Goal: Communication & Community: Answer question/provide support

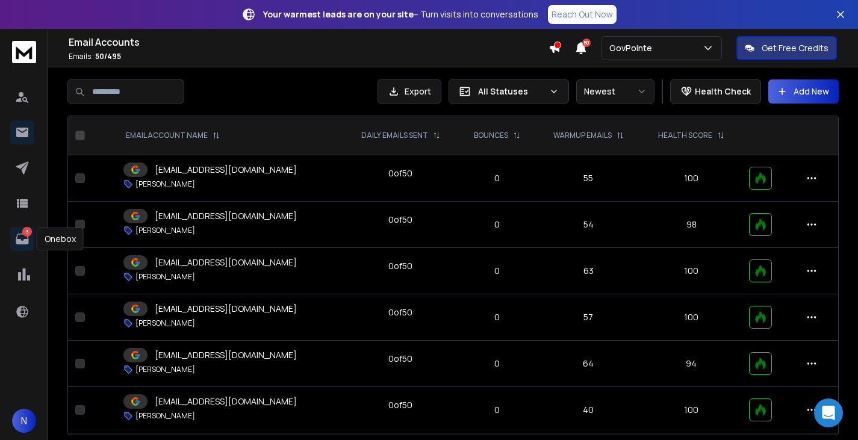
click at [13, 230] on link "3" at bounding box center [22, 239] width 24 height 24
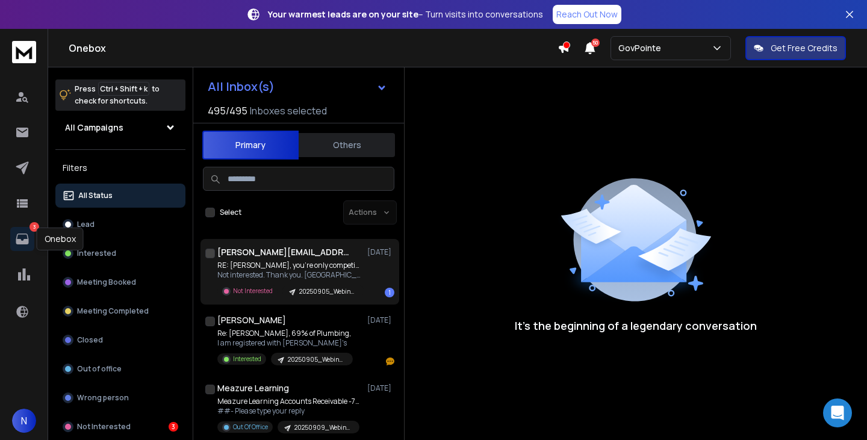
click at [364, 271] on div "RE: [PERSON_NAME], you’re only competing Not interested. Thank you. [PERSON_NAM…" at bounding box center [290, 279] width 147 height 37
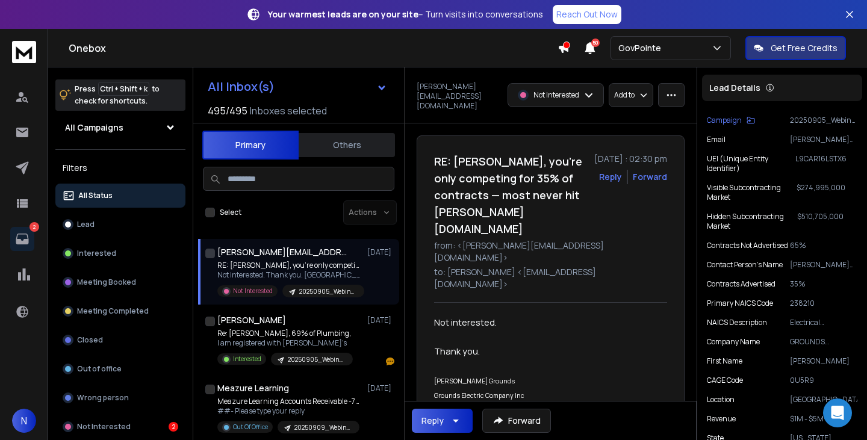
scroll to position [30, 0]
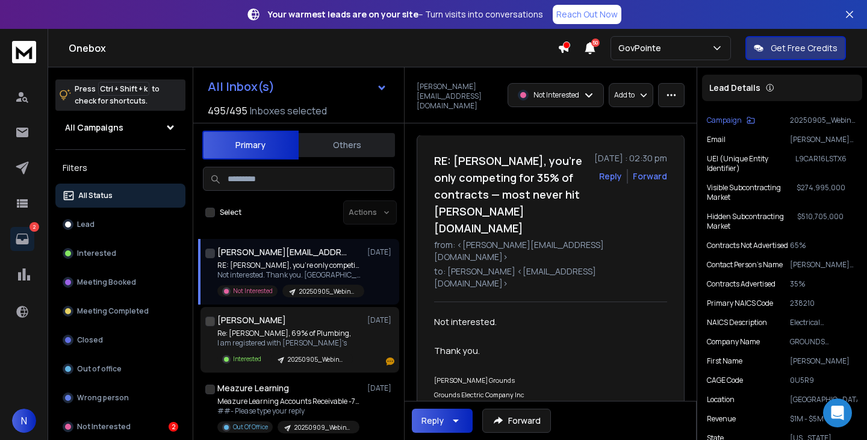
click at [374, 354] on div "Re: [PERSON_NAME], 69% of Plumbing, I am registered with [PERSON_NAME]'s Intere…" at bounding box center [305, 347] width 177 height 37
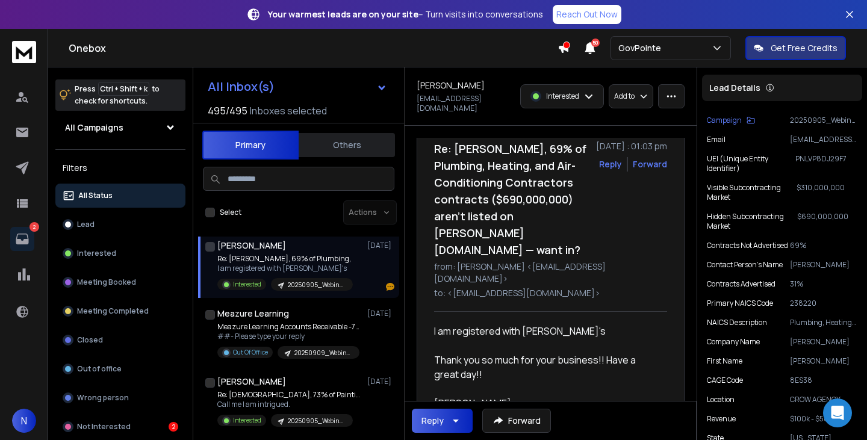
scroll to position [77, 0]
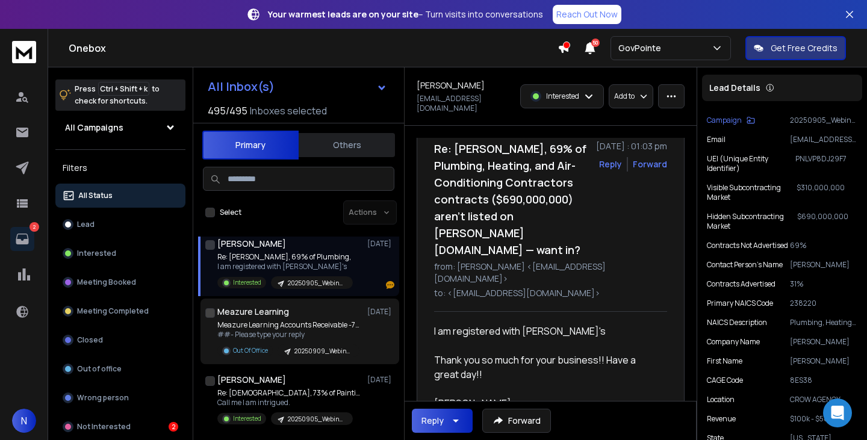
click at [370, 328] on div "Meazure Learning Accounts Receivable -7206771: ##- Please type your reply Out O…" at bounding box center [305, 338] width 177 height 37
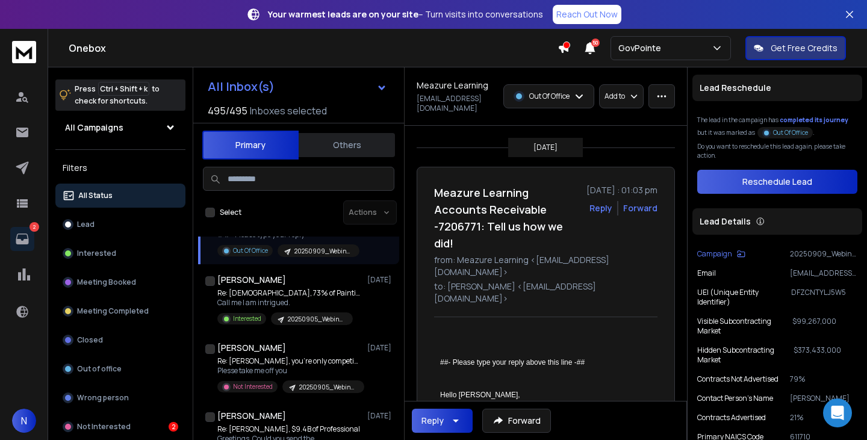
scroll to position [180, 0]
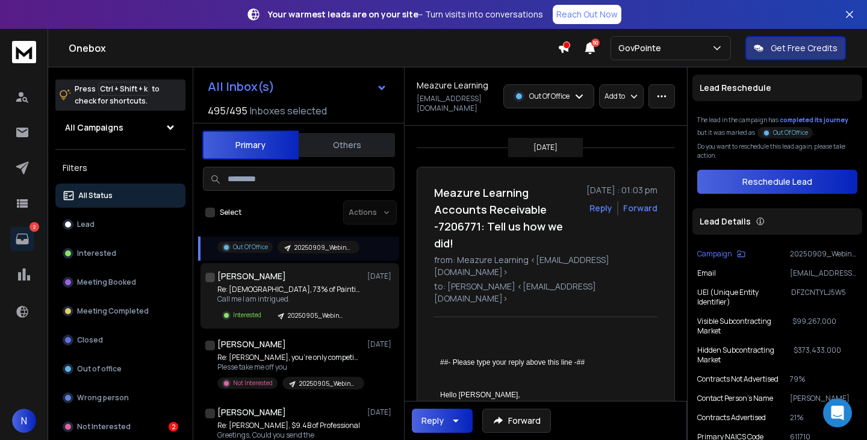
click at [351, 288] on p "Re: [DEMOGRAPHIC_DATA], 73% of Painting" at bounding box center [289, 290] width 145 height 10
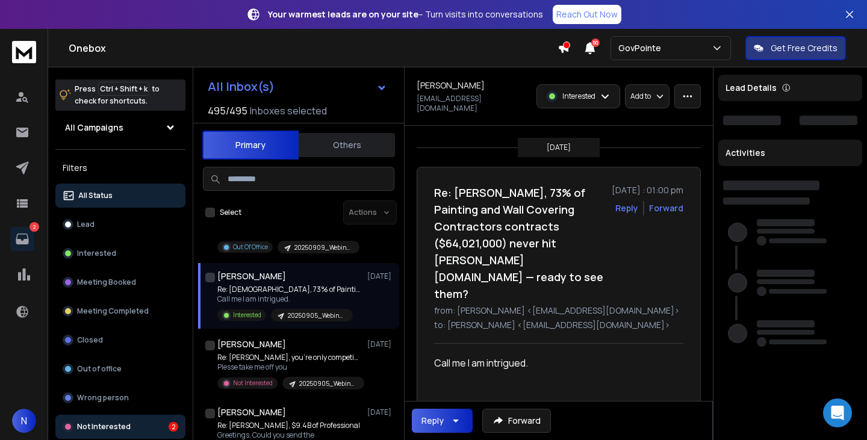
click at [130, 428] on button "Not Interested 2" at bounding box center [120, 427] width 130 height 24
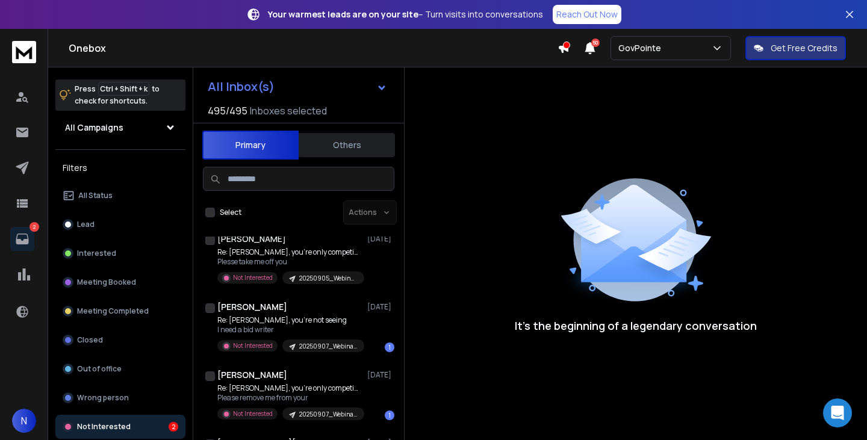
scroll to position [83, 0]
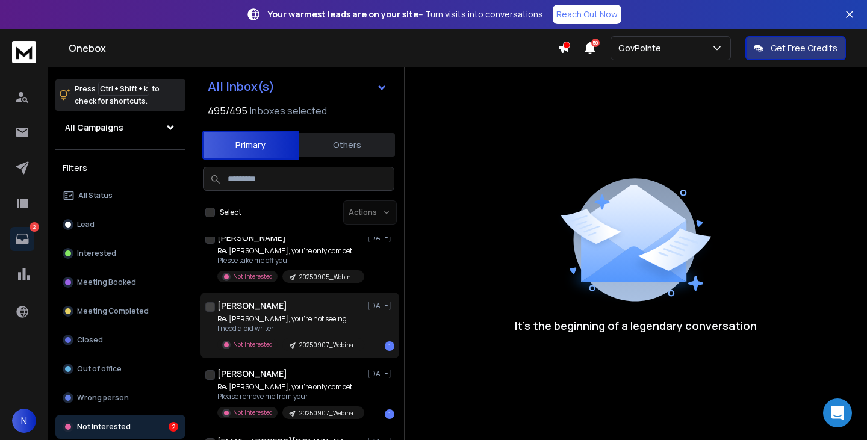
click at [379, 331] on div "Re: [PERSON_NAME], you’re not seeing I need a bid writer Not Interested 2025090…" at bounding box center [305, 332] width 177 height 37
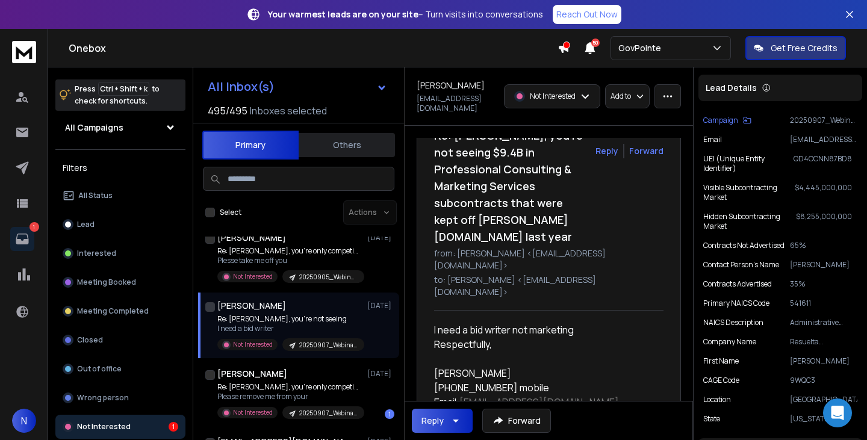
scroll to position [58, 0]
click at [428, 425] on div "Reply" at bounding box center [433, 421] width 22 height 12
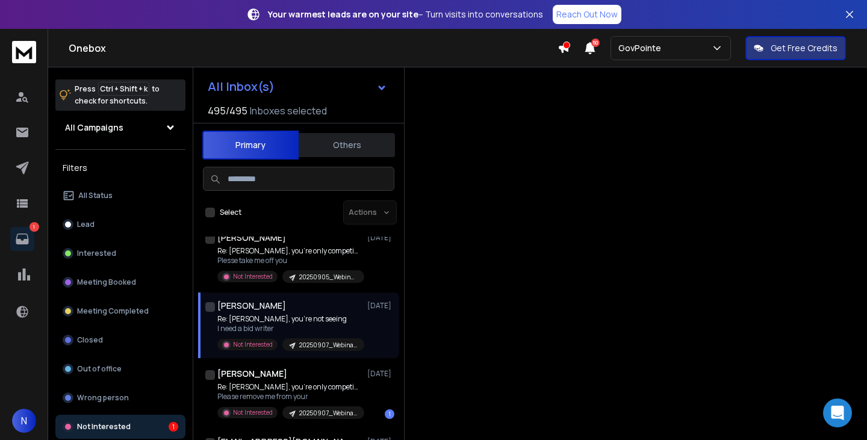
scroll to position [0, 0]
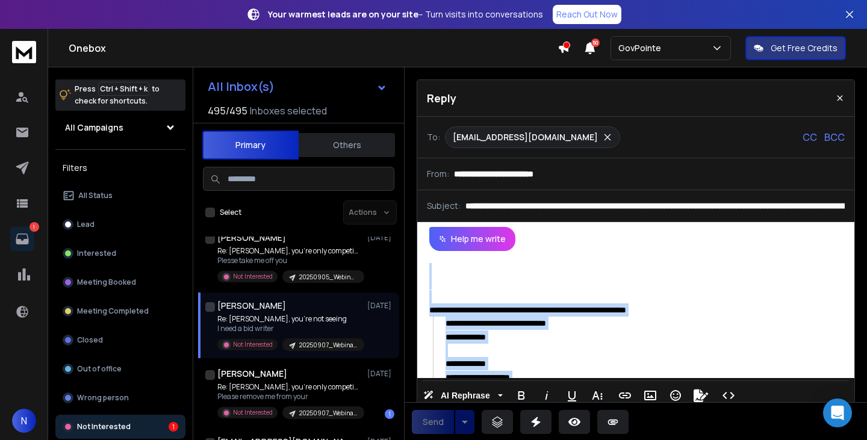
copy div "**********"
click at [452, 256] on div "**********" at bounding box center [634, 314] width 434 height 127
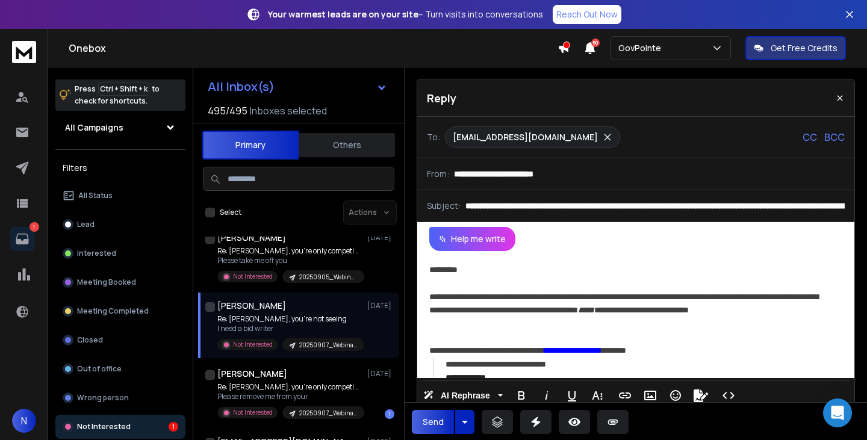
click at [435, 297] on div "**********" at bounding box center [629, 290] width 401 height 54
click at [630, 327] on div at bounding box center [634, 323] width 410 height 13
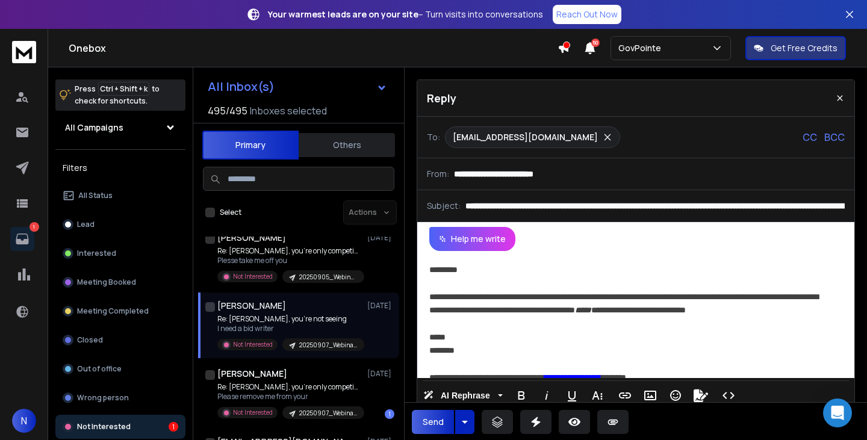
click at [440, 425] on button "Send" at bounding box center [433, 422] width 42 height 24
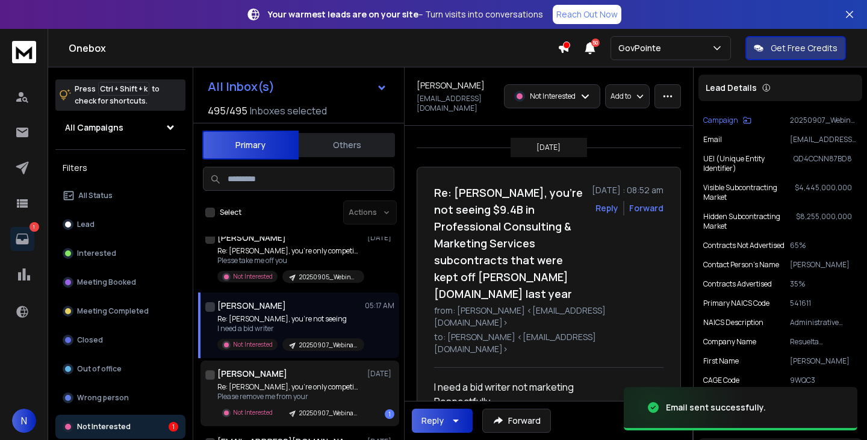
click at [359, 380] on div "[PERSON_NAME] [DATE] Re: [PERSON_NAME], you’re only competing Please remove me …" at bounding box center [305, 393] width 177 height 51
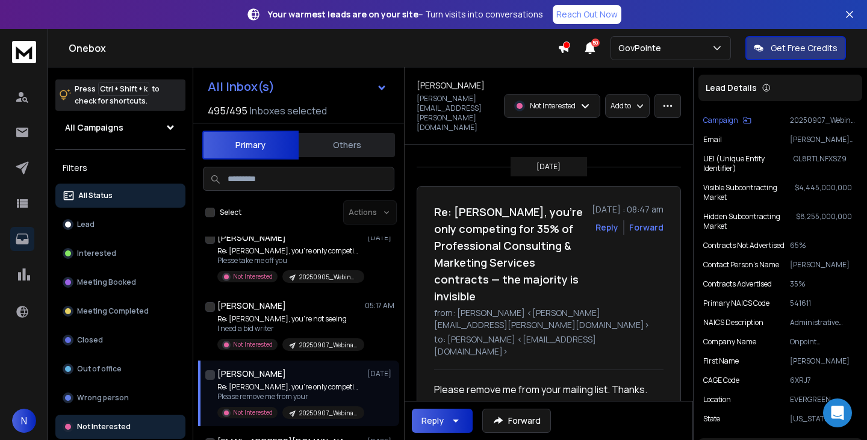
click at [132, 190] on button "All Status" at bounding box center [120, 196] width 130 height 24
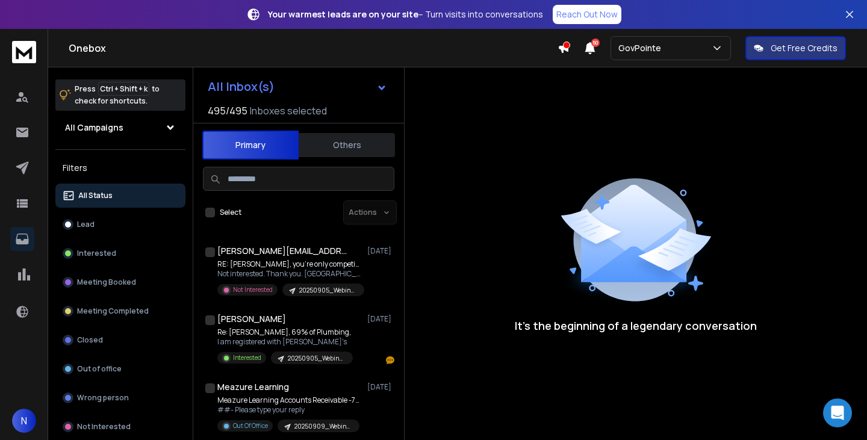
scroll to position [70, 0]
click at [19, 245] on icon at bounding box center [22, 239] width 14 height 14
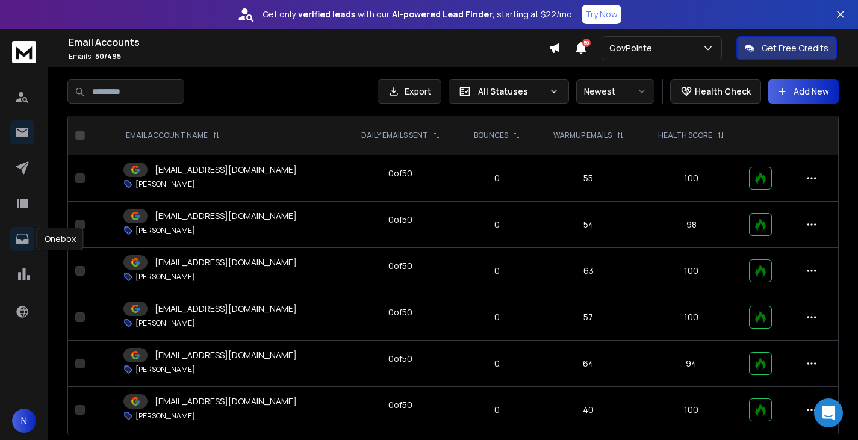
click at [17, 247] on link at bounding box center [22, 239] width 24 height 24
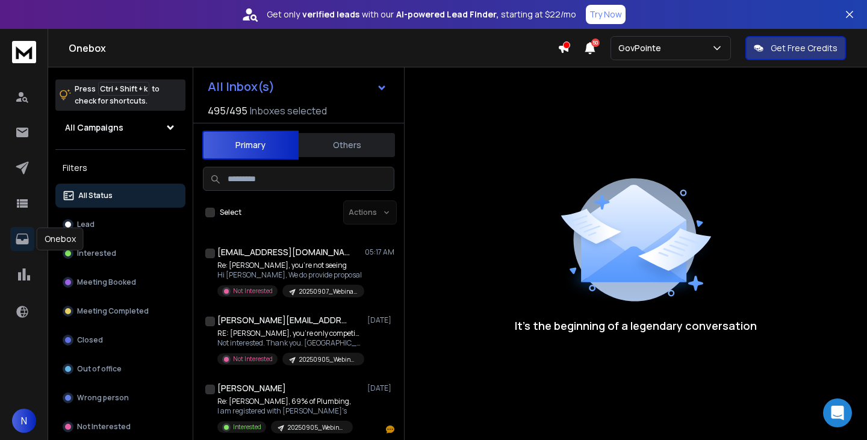
click at [30, 236] on link at bounding box center [22, 239] width 24 height 24
click at [118, 200] on button "All Status" at bounding box center [120, 196] width 130 height 24
click at [26, 242] on icon at bounding box center [22, 239] width 13 height 11
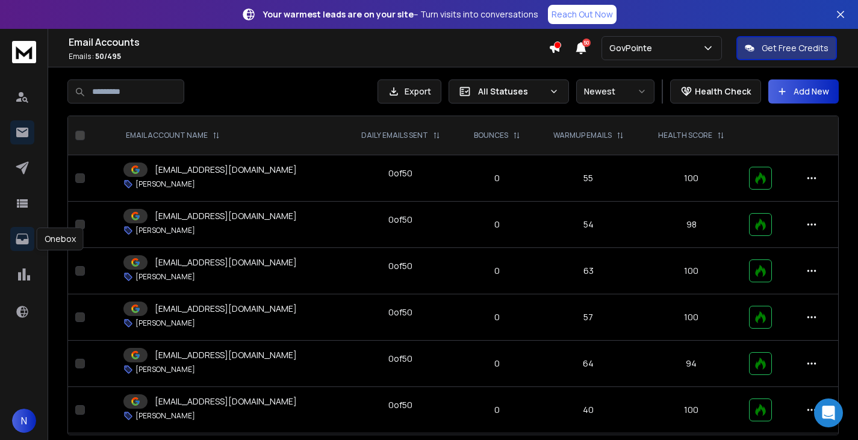
click at [16, 240] on icon at bounding box center [22, 239] width 13 height 11
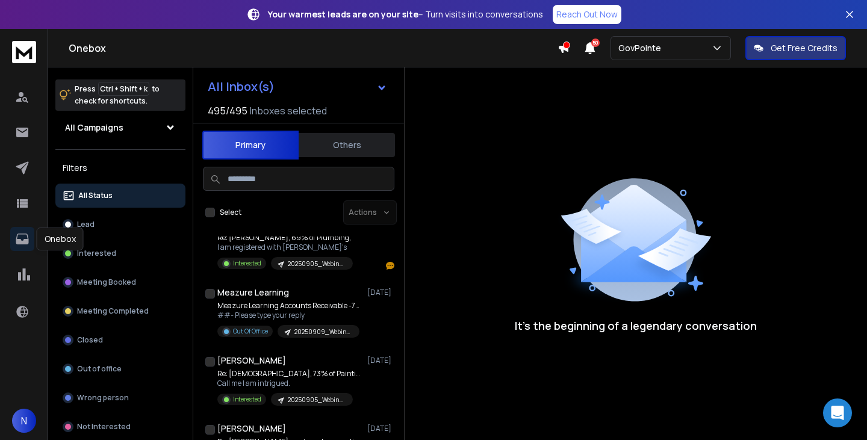
scroll to position [164, 0]
click at [122, 199] on button "All Status" at bounding box center [120, 196] width 130 height 24
click at [16, 236] on icon at bounding box center [22, 239] width 14 height 14
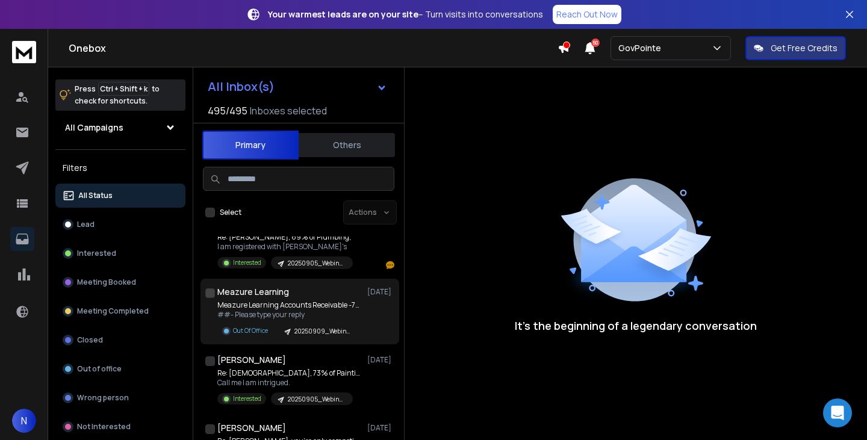
scroll to position [0, 0]
